Goal: Task Accomplishment & Management: Manage account settings

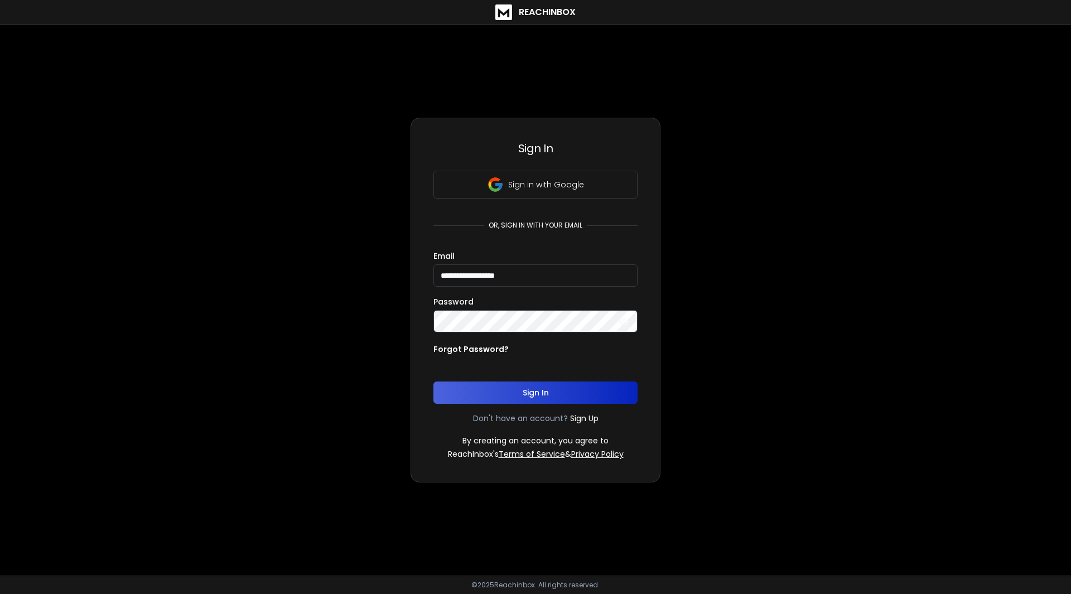
click at [592, 396] on button "Sign In" at bounding box center [536, 393] width 204 height 22
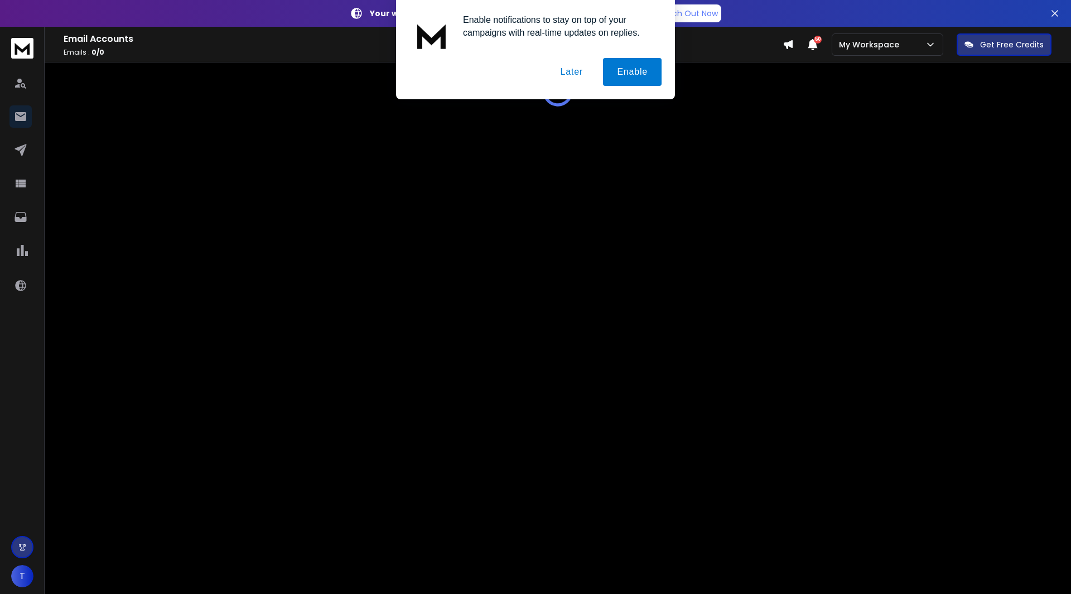
click at [652, 73] on button "Enable" at bounding box center [632, 72] width 59 height 28
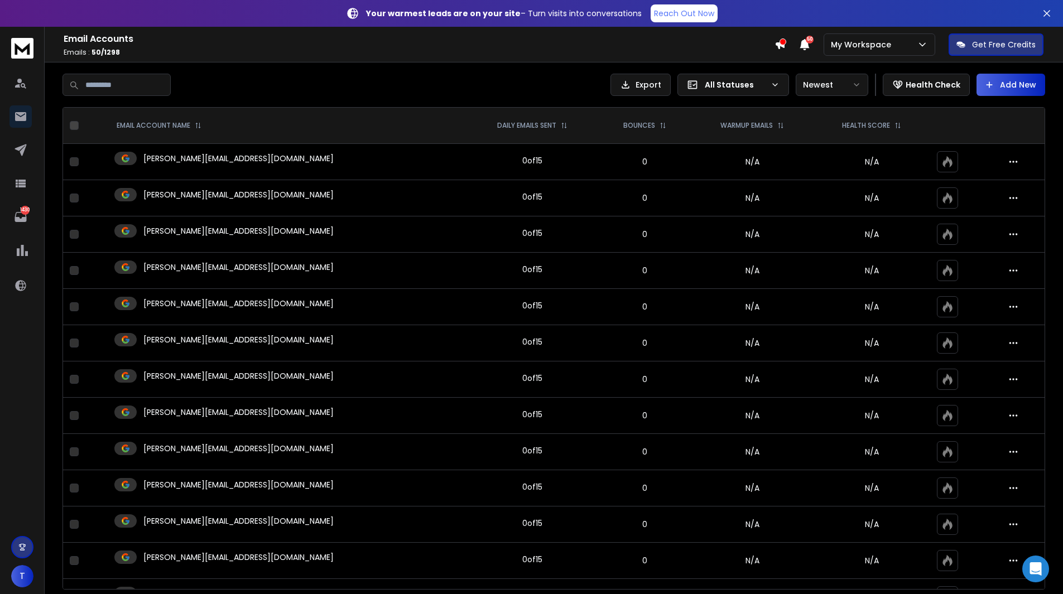
click at [1013, 80] on button "Add New" at bounding box center [1011, 85] width 69 height 22
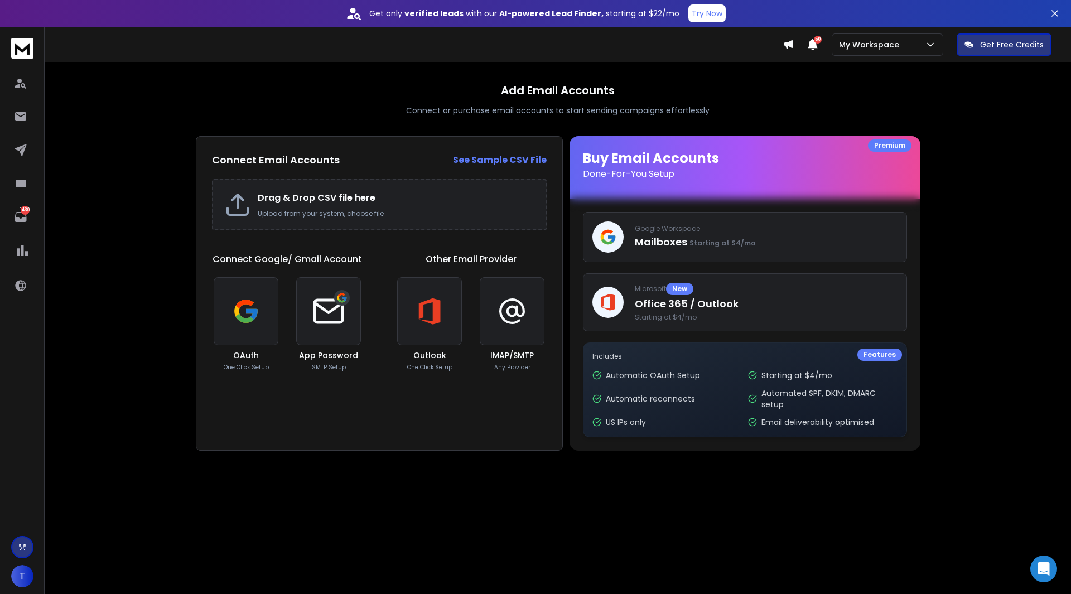
click at [267, 322] on div at bounding box center [246, 311] width 65 height 68
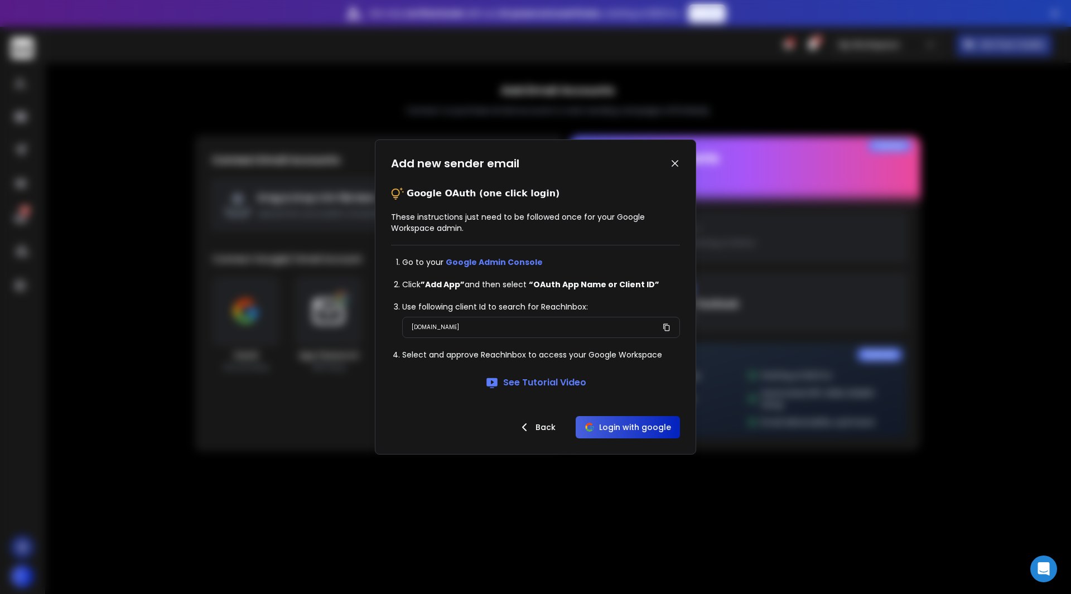
click at [600, 420] on button "Login with google" at bounding box center [628, 427] width 104 height 22
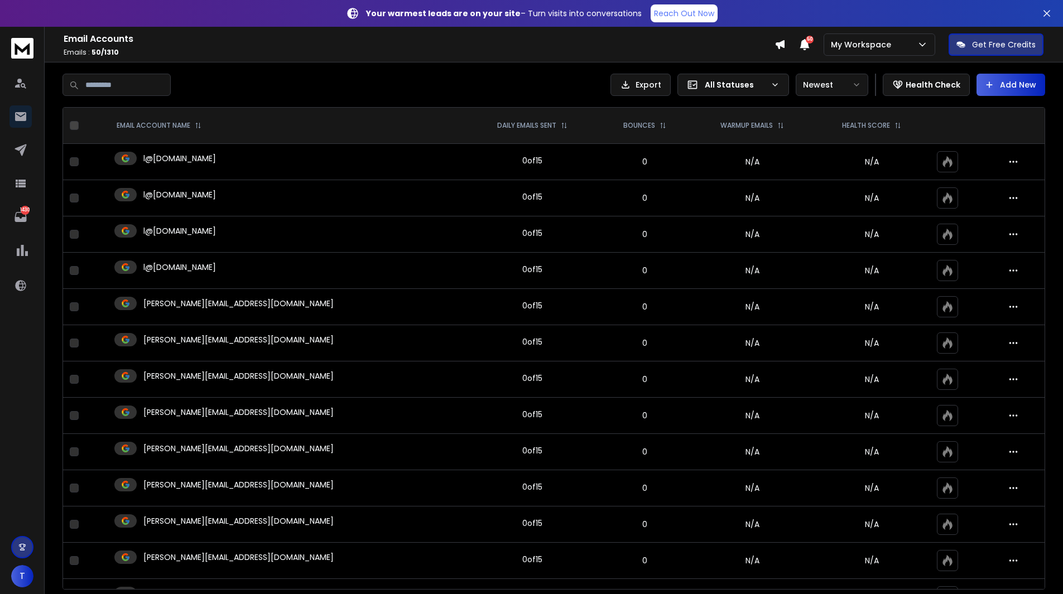
click at [1031, 79] on button "Add New" at bounding box center [1011, 85] width 69 height 22
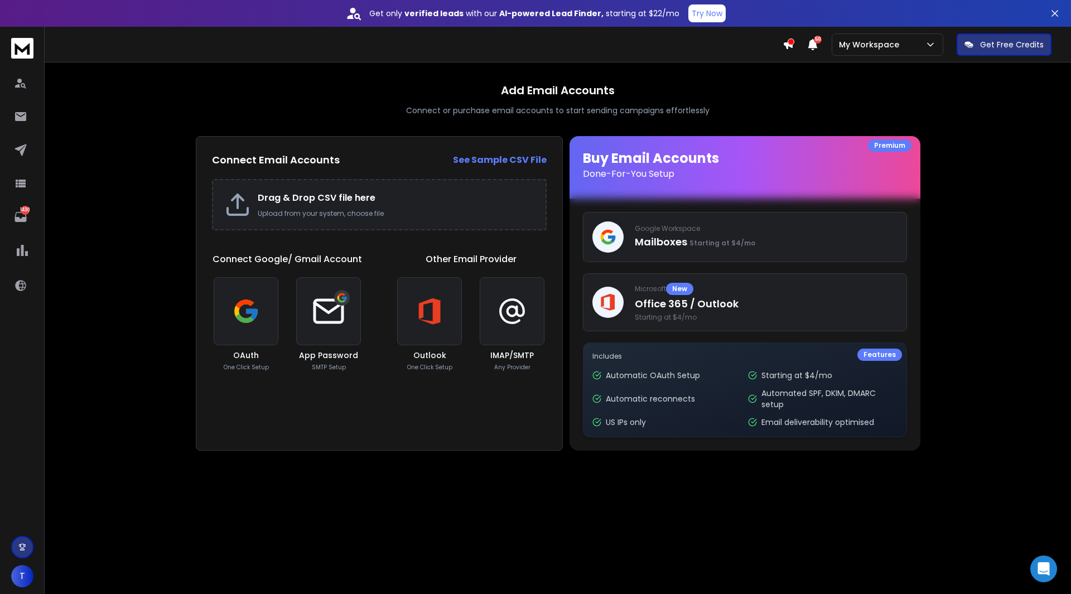
click at [237, 324] on icon at bounding box center [246, 311] width 28 height 33
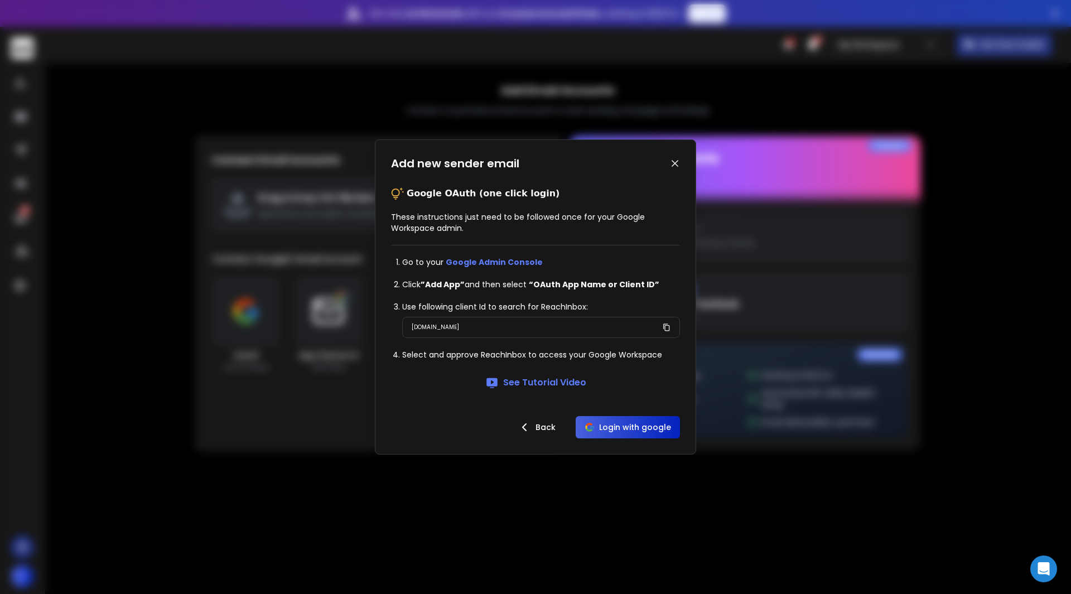
click at [608, 426] on button "Login with google" at bounding box center [628, 427] width 104 height 22
